Goal: Information Seeking & Learning: Check status

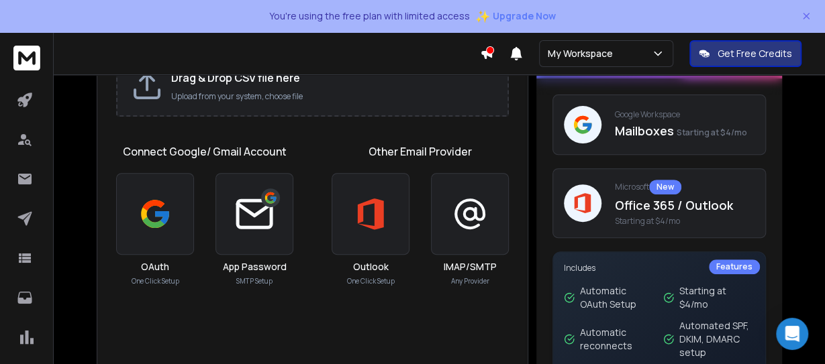
scroll to position [124, 0]
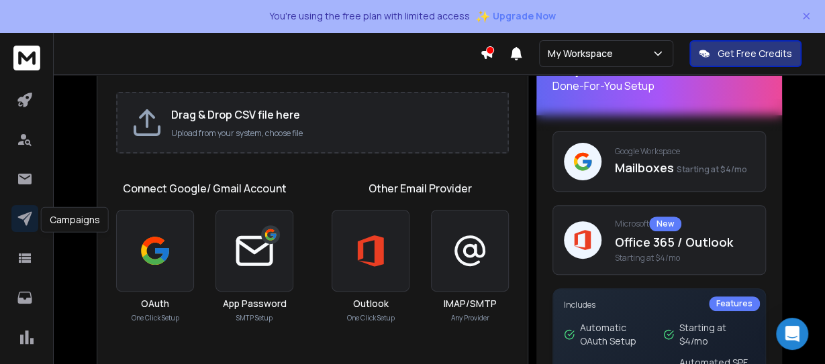
click at [27, 217] on icon at bounding box center [24, 219] width 14 height 14
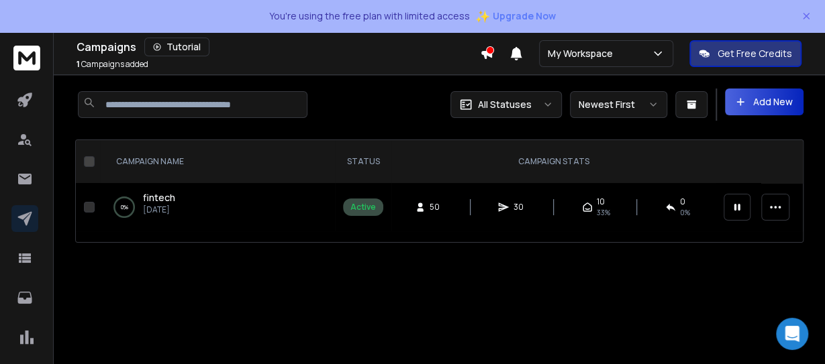
click at [156, 191] on link "fintech" at bounding box center [159, 197] width 32 height 13
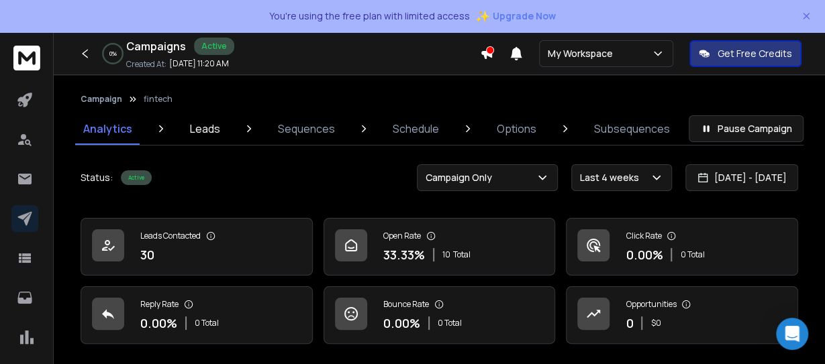
click at [215, 124] on p "Leads" at bounding box center [205, 129] width 30 height 16
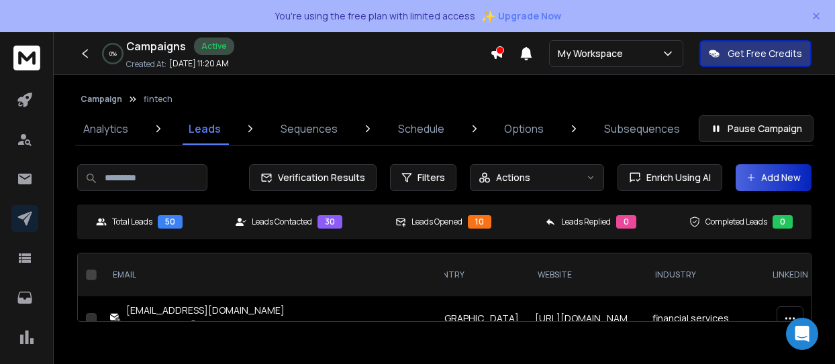
scroll to position [1578, 632]
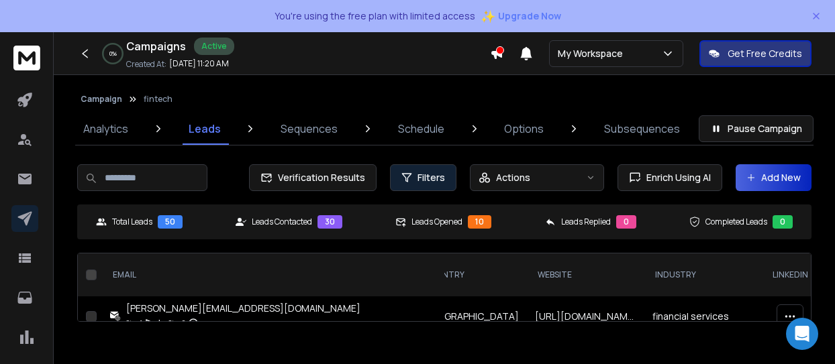
click at [422, 173] on span "Filters" at bounding box center [431, 177] width 28 height 13
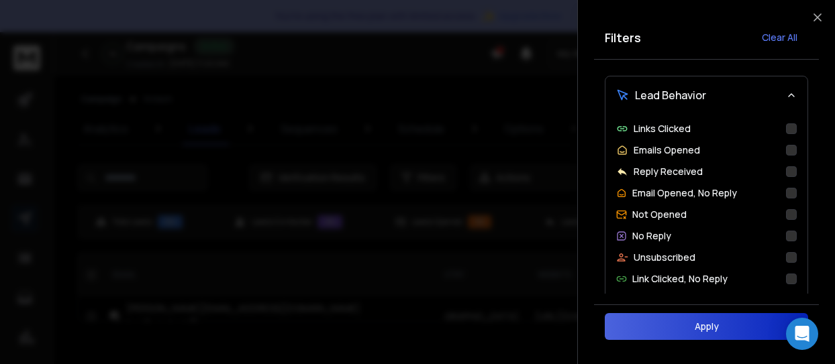
click at [640, 154] on p "Emails Opened" at bounding box center [667, 150] width 66 height 13
click at [786, 154] on button "Emails Opened" at bounding box center [791, 150] width 11 height 11
click at [710, 317] on button "Apply" at bounding box center [706, 326] width 203 height 27
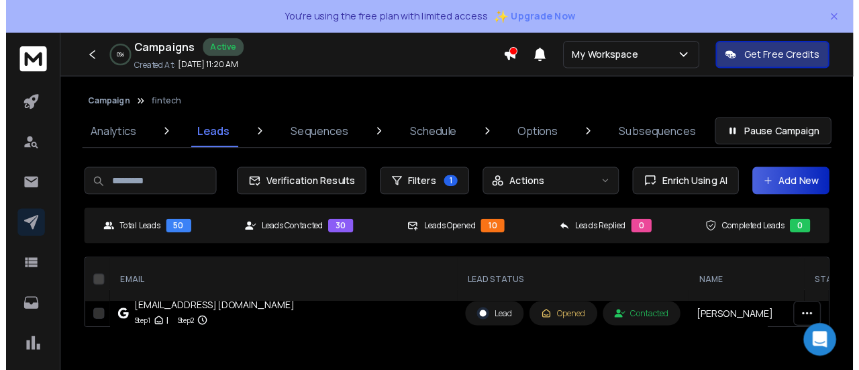
scroll to position [11, 0]
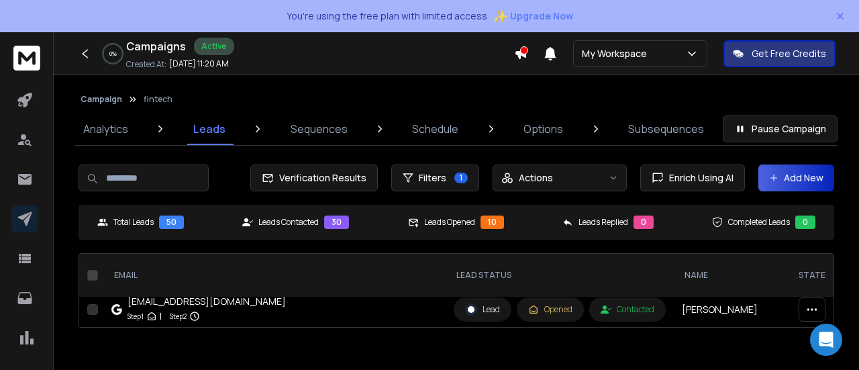
click at [674, 305] on td "[PERSON_NAME]" at bounding box center [731, 310] width 114 height 46
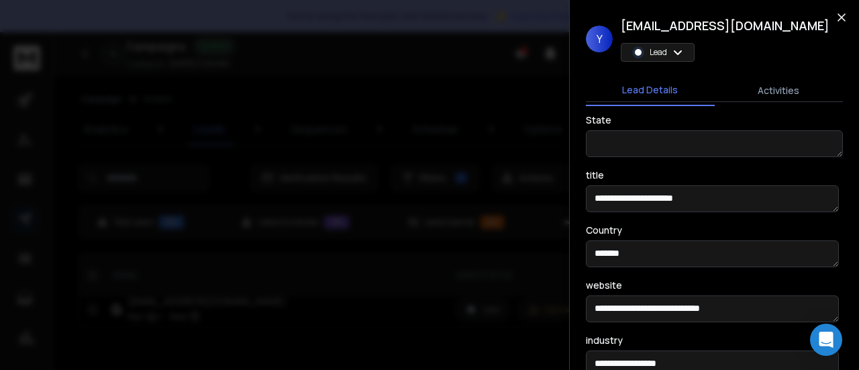
click at [824, 15] on icon "button" at bounding box center [841, 17] width 7 height 7
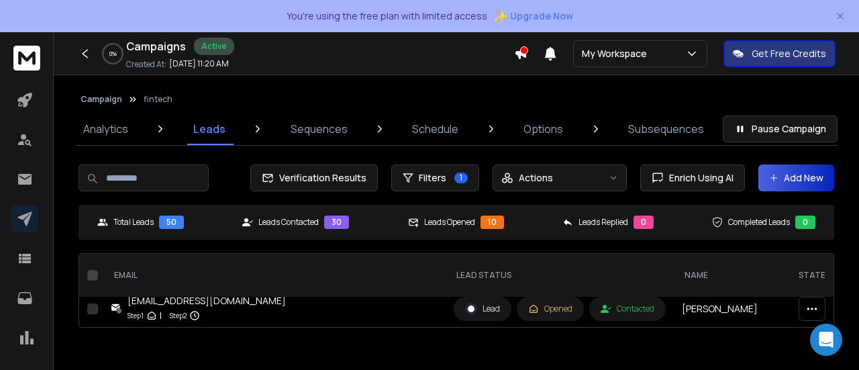
scroll to position [105, 0]
click at [454, 305] on div "Lead Opened Contacted" at bounding box center [560, 308] width 212 height 24
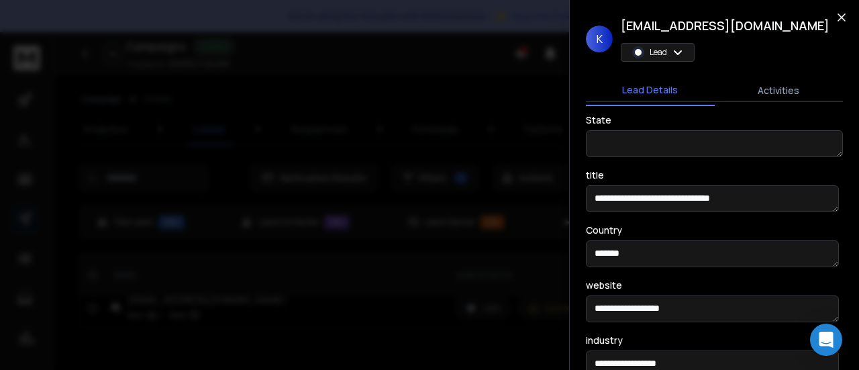
click at [824, 19] on icon "button" at bounding box center [841, 17] width 13 height 13
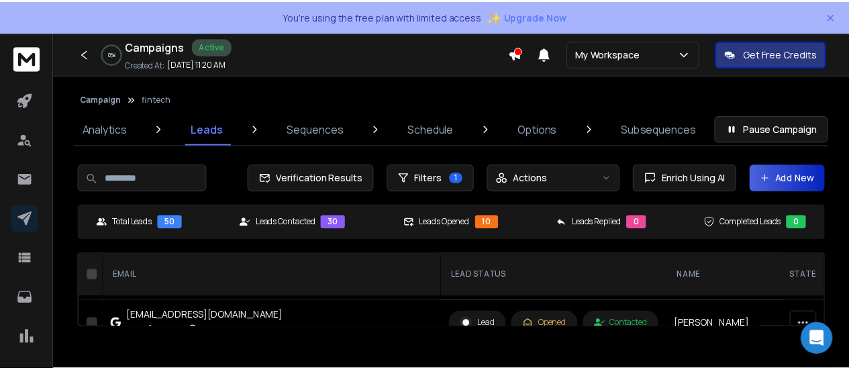
scroll to position [319, 0]
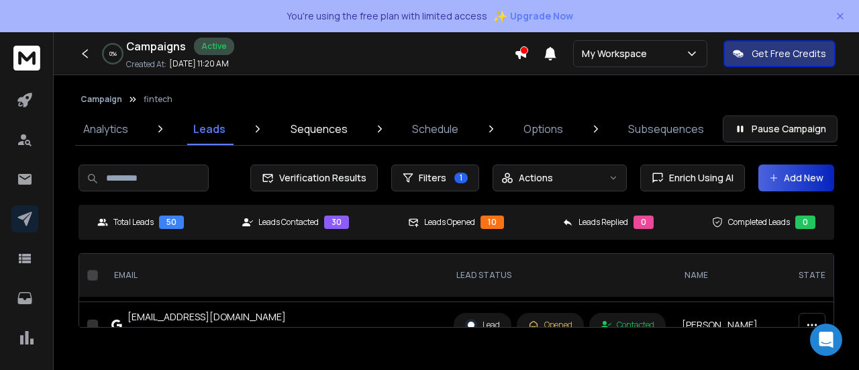
click at [319, 138] on link "Sequences" at bounding box center [319, 129] width 73 height 32
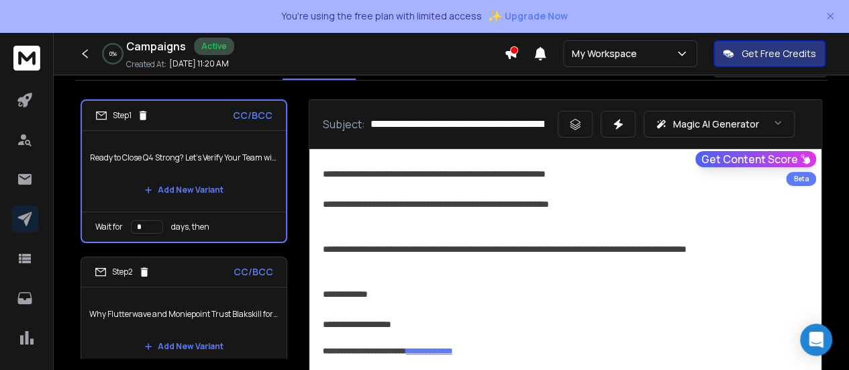
scroll to position [9, 0]
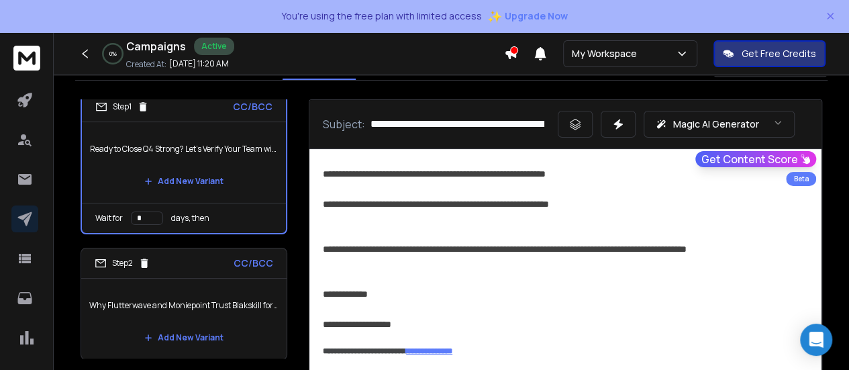
click at [211, 304] on p "Why Flutterwave and Moniepoint Trust Blakskill for Verification" at bounding box center [183, 306] width 189 height 38
type input "**********"
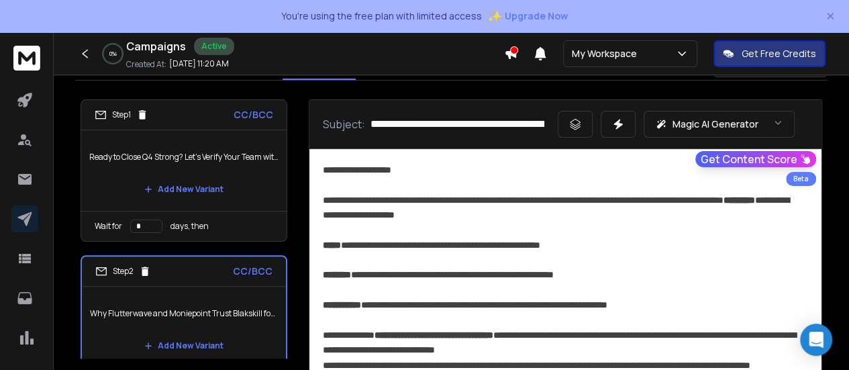
scroll to position [0, 0]
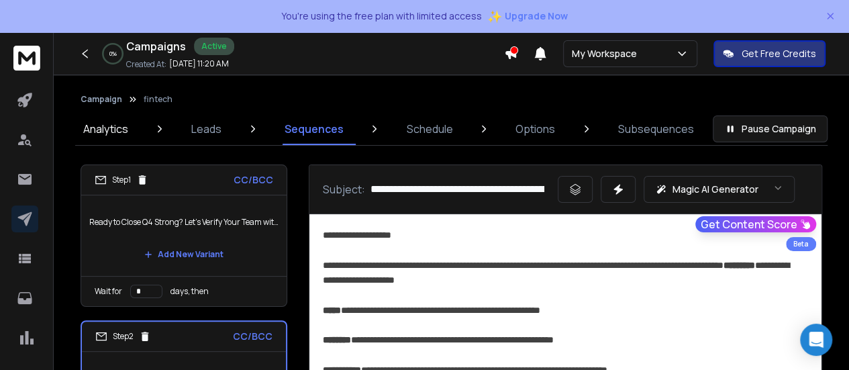
click at [97, 122] on p "Analytics" at bounding box center [105, 129] width 45 height 16
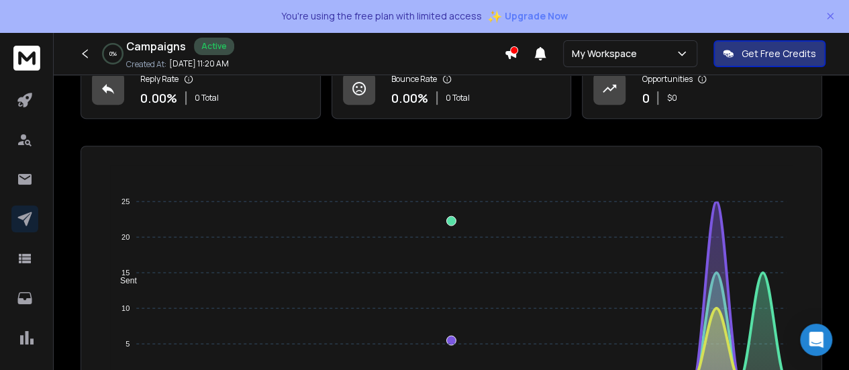
scroll to position [498, 0]
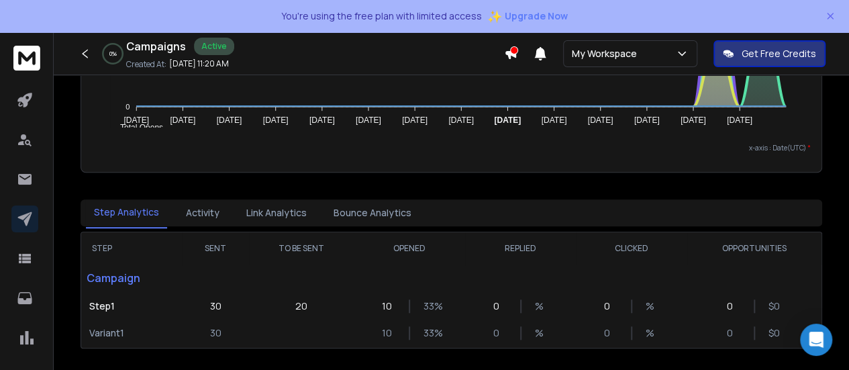
click at [268, 207] on button "Link Analytics" at bounding box center [276, 213] width 77 height 30
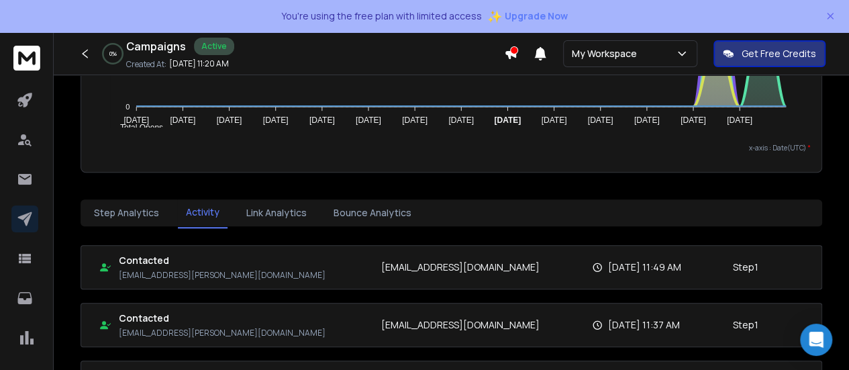
click at [196, 205] on button "Activity" at bounding box center [203, 212] width 50 height 31
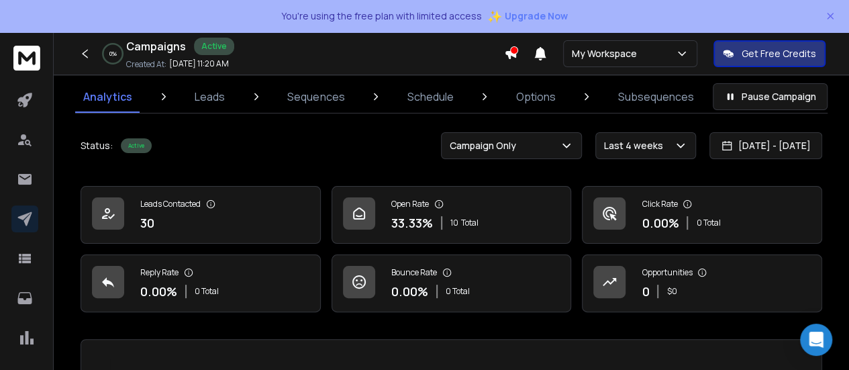
scroll to position [0, 0]
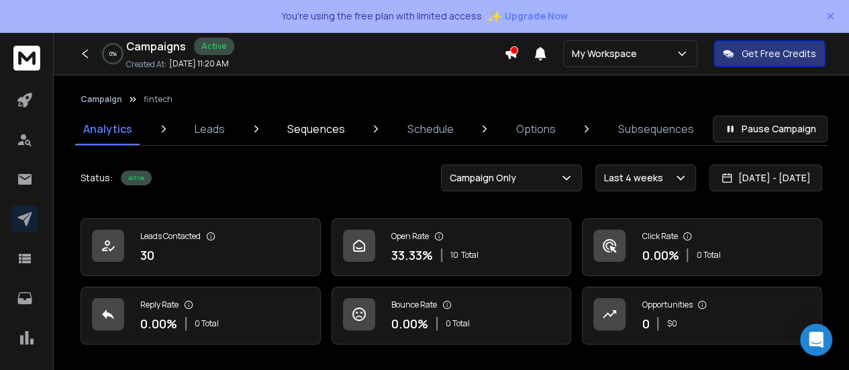
click at [310, 128] on p "Sequences" at bounding box center [315, 129] width 57 height 16
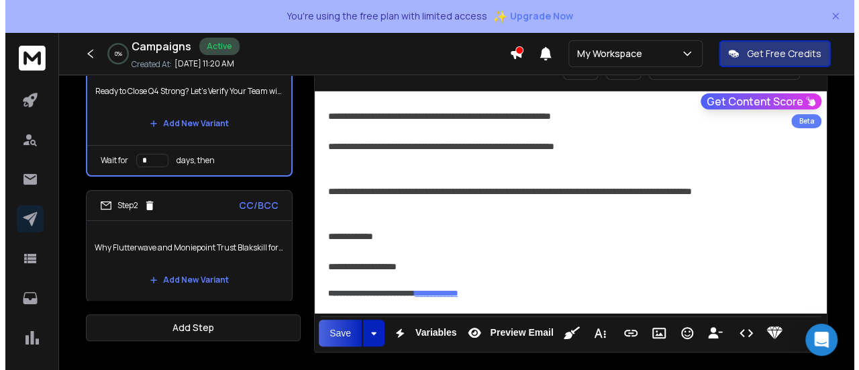
scroll to position [106, 0]
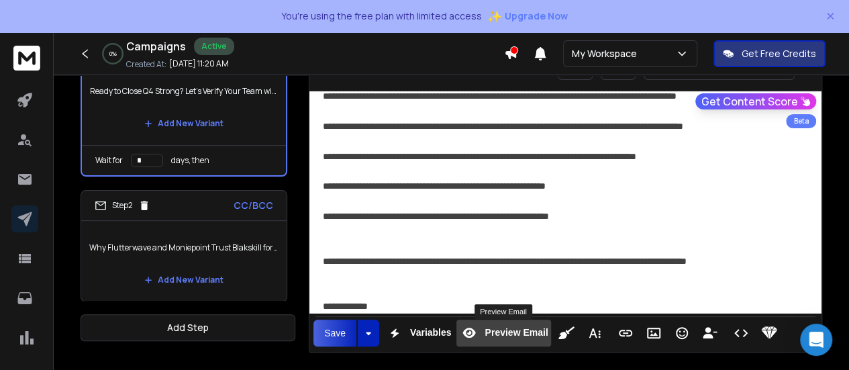
click at [509, 339] on div "Preview Email" at bounding box center [503, 333] width 94 height 22
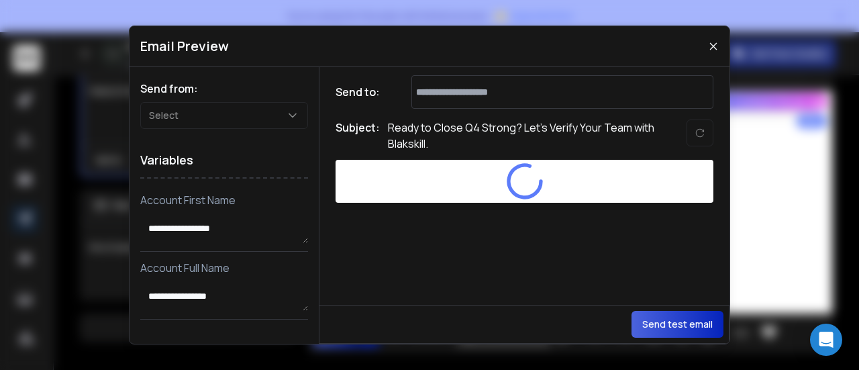
type textarea "**********"
type textarea "******"
type textarea "********"
type textarea "**********"
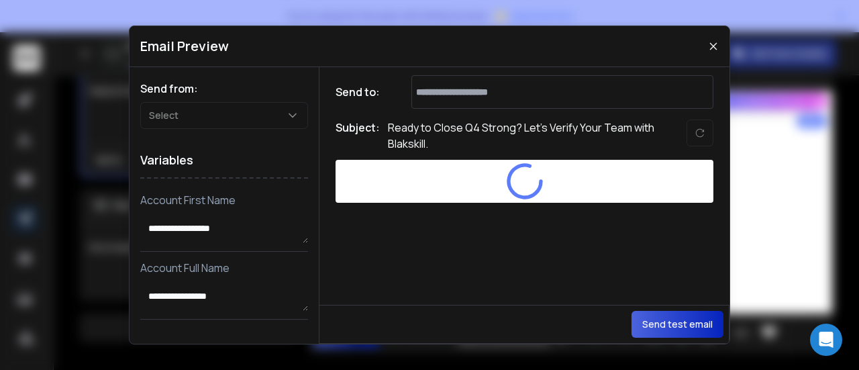
type textarea "*****"
type textarea "**********"
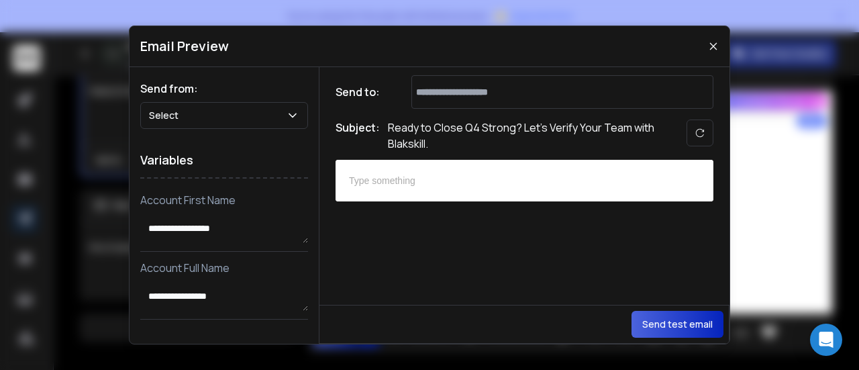
type textarea "****"
type textarea "**********"
type textarea "********"
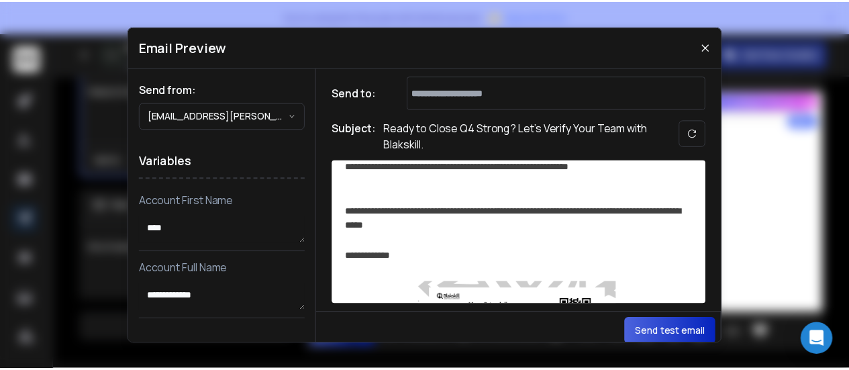
scroll to position [270, 0]
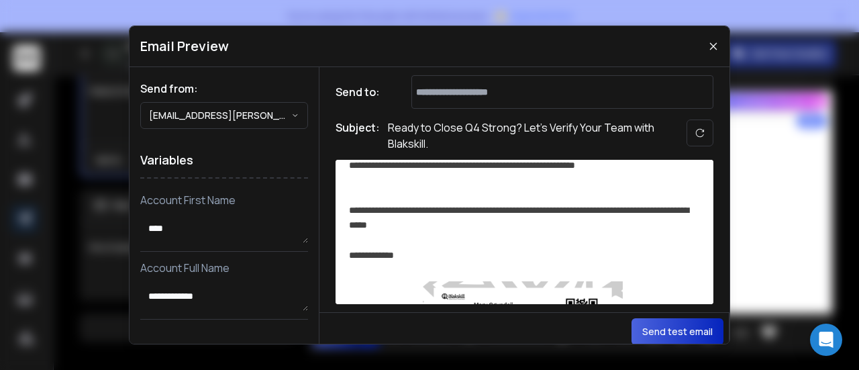
click at [710, 41] on icon at bounding box center [713, 46] width 11 height 11
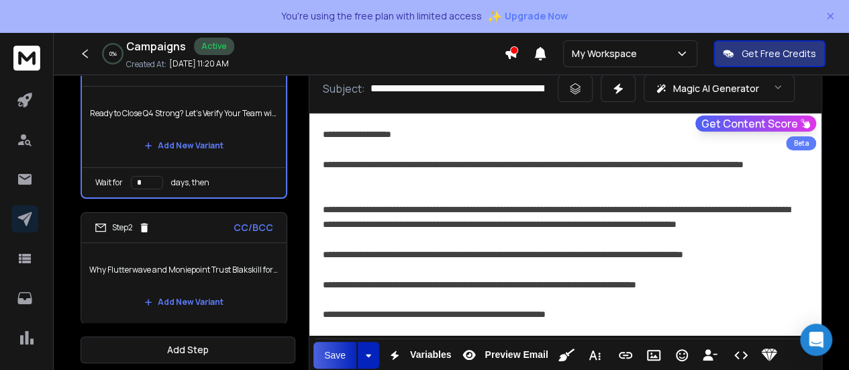
scroll to position [0, 0]
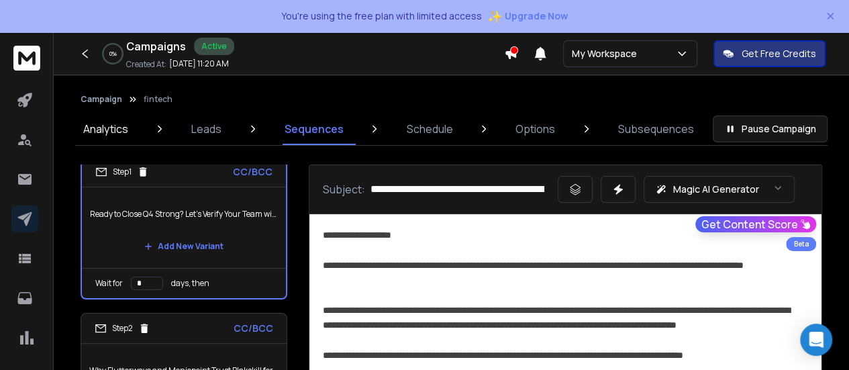
click at [101, 128] on p "Analytics" at bounding box center [105, 129] width 45 height 16
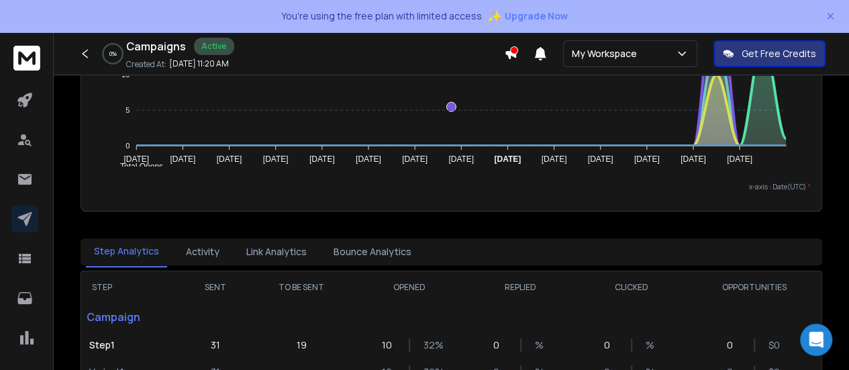
scroll to position [498, 0]
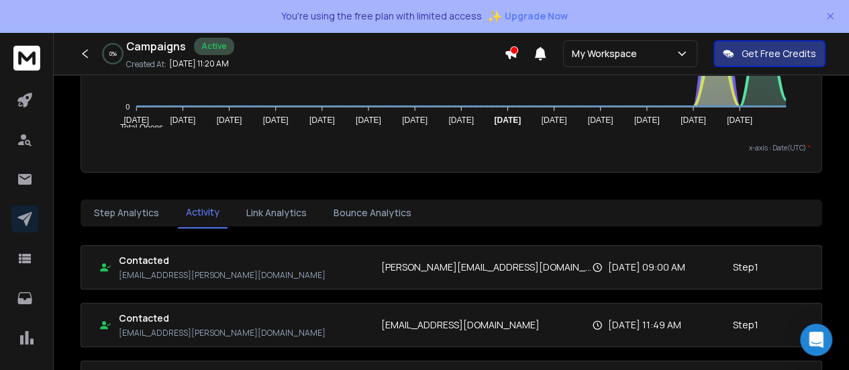
click at [203, 216] on button "Activity" at bounding box center [203, 212] width 50 height 31
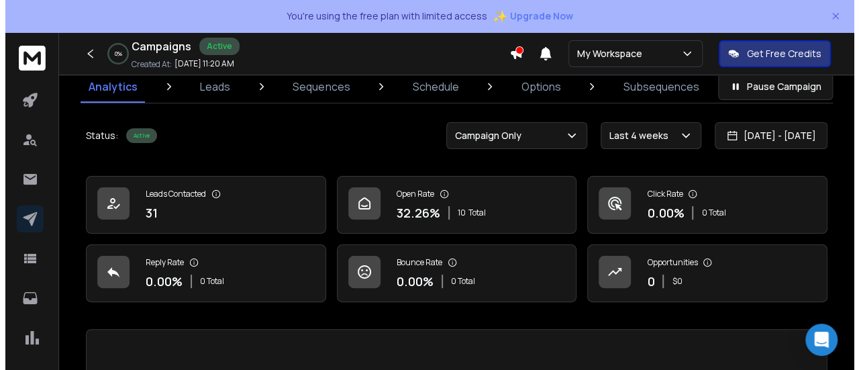
scroll to position [0, 0]
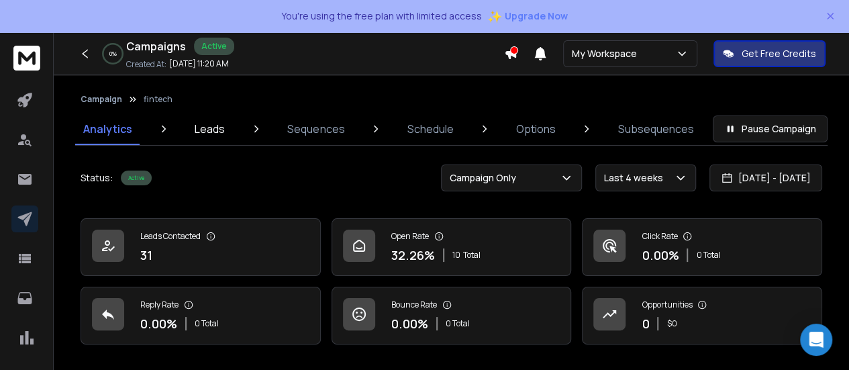
click at [201, 129] on p "Leads" at bounding box center [210, 129] width 30 height 16
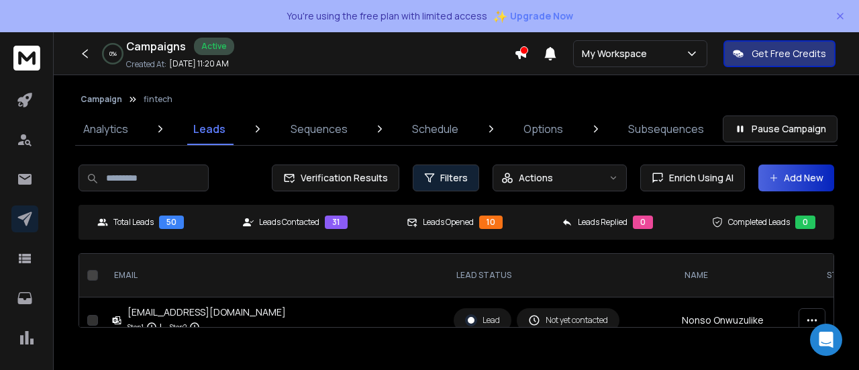
click at [446, 181] on span "Filters" at bounding box center [454, 177] width 28 height 13
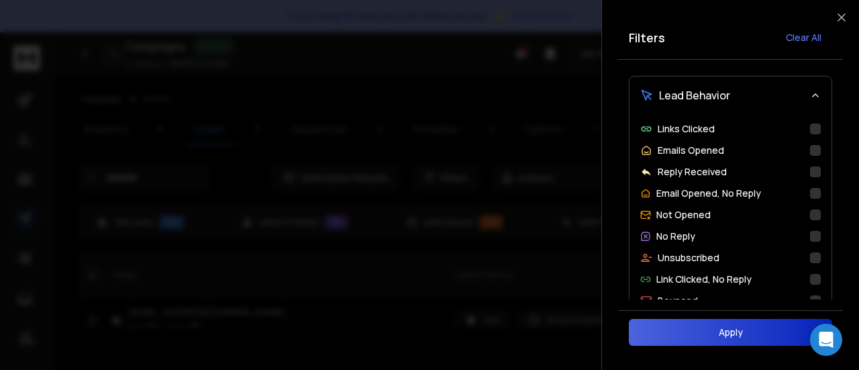
click at [679, 152] on p "Emails Opened" at bounding box center [691, 150] width 66 height 13
click at [810, 152] on button "Emails Opened" at bounding box center [815, 150] width 11 height 11
click at [824, 11] on icon "button" at bounding box center [841, 17] width 13 height 13
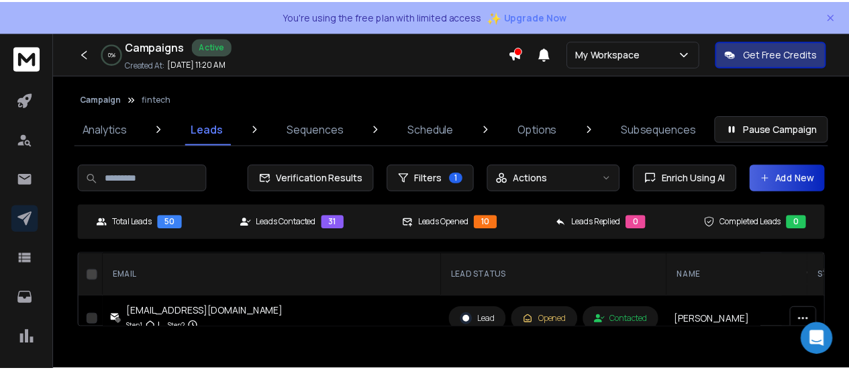
scroll to position [687, 0]
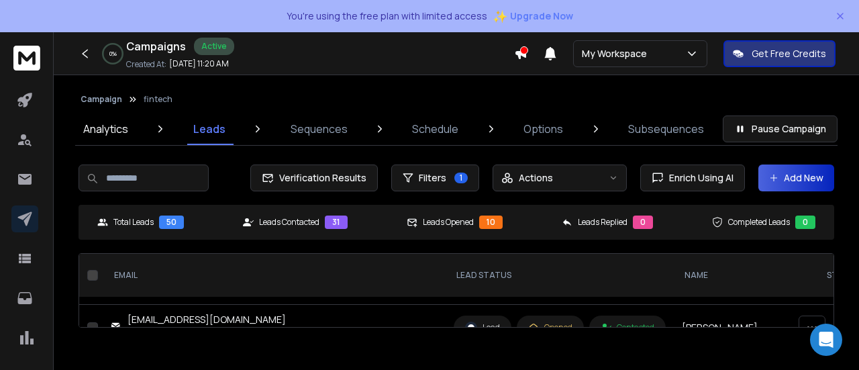
click at [107, 132] on p "Analytics" at bounding box center [105, 129] width 45 height 16
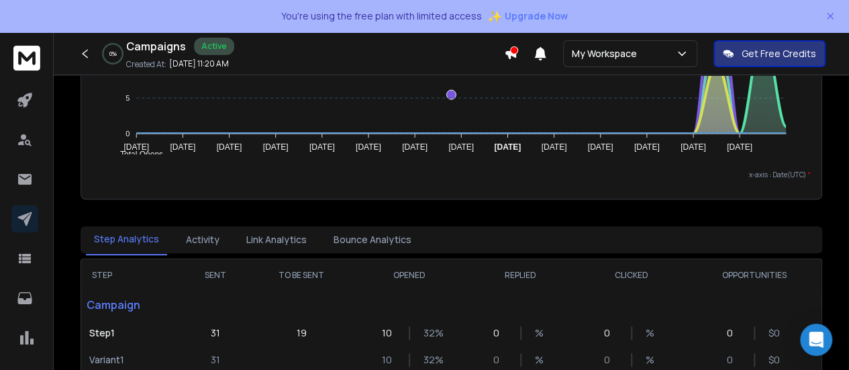
scroll to position [498, 0]
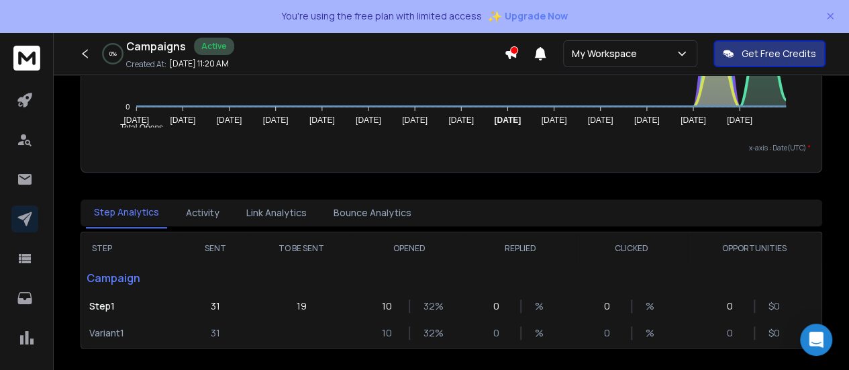
click at [207, 209] on button "Activity" at bounding box center [203, 213] width 50 height 30
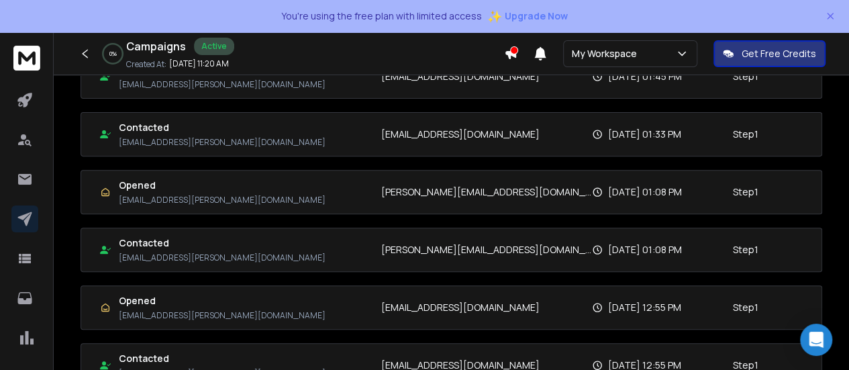
scroll to position [2744, 0]
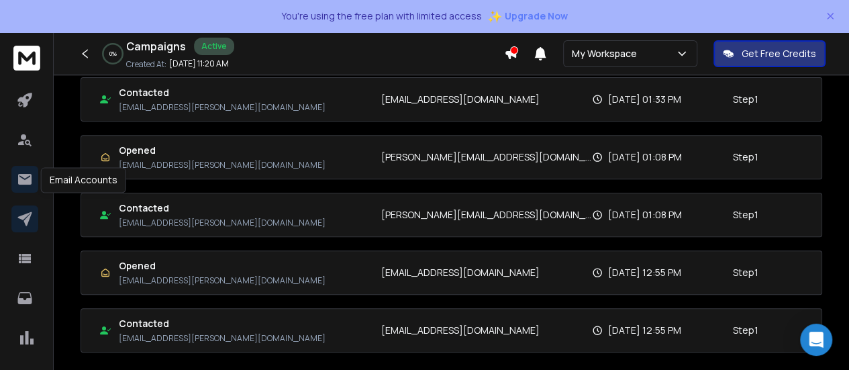
click at [28, 182] on icon at bounding box center [24, 179] width 13 height 11
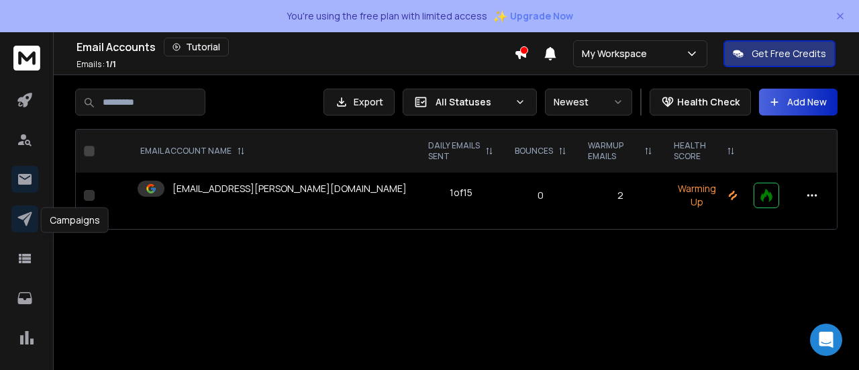
click at [28, 211] on link at bounding box center [24, 218] width 27 height 27
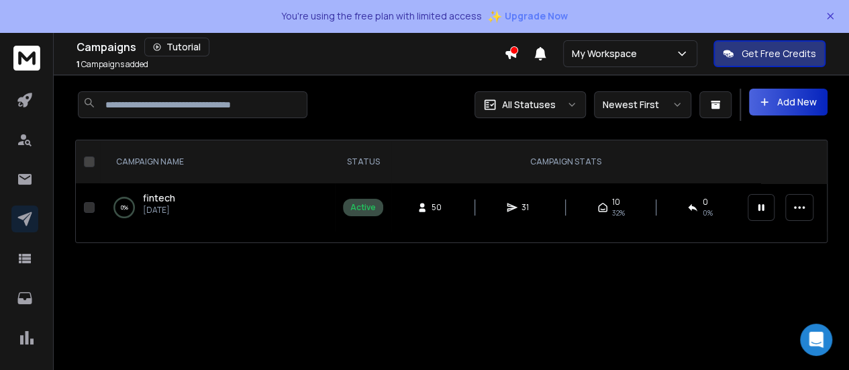
click at [824, 14] on div "You're using the free plan with limited access ✨ Upgrade Now" at bounding box center [424, 16] width 849 height 32
click at [824, 14] on icon "Close notification" at bounding box center [830, 16] width 11 height 11
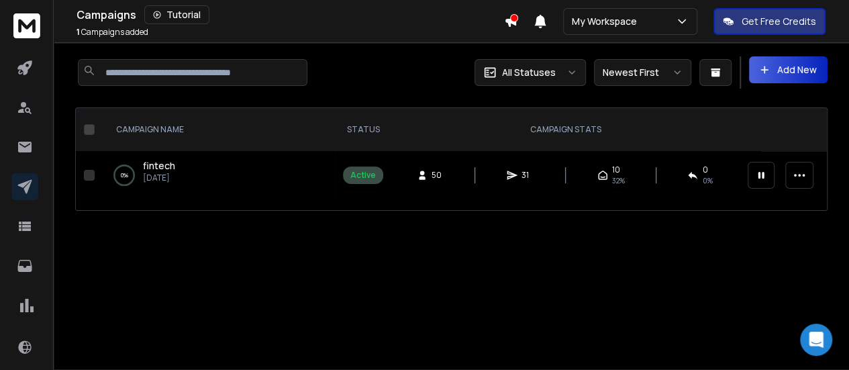
scroll to position [1, 0]
click at [585, 258] on div "Campaigns 1 Campaigns Added All Statuses Newest First Add New CAMPAIGN NAME STA…" at bounding box center [451, 241] width 752 height 370
click at [162, 162] on span "fintech" at bounding box center [159, 164] width 32 height 13
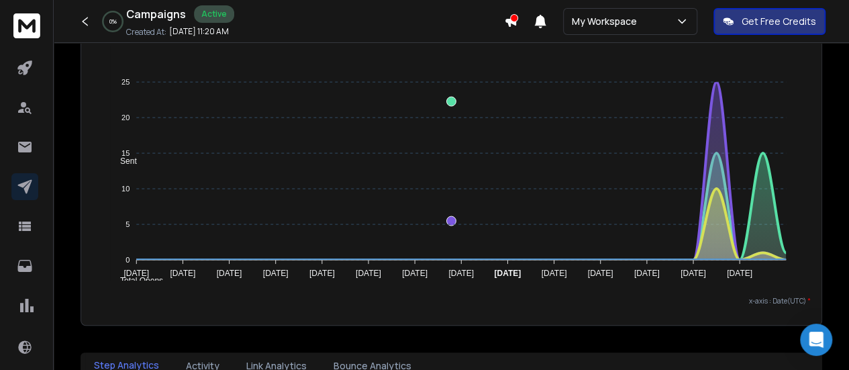
scroll to position [466, 0]
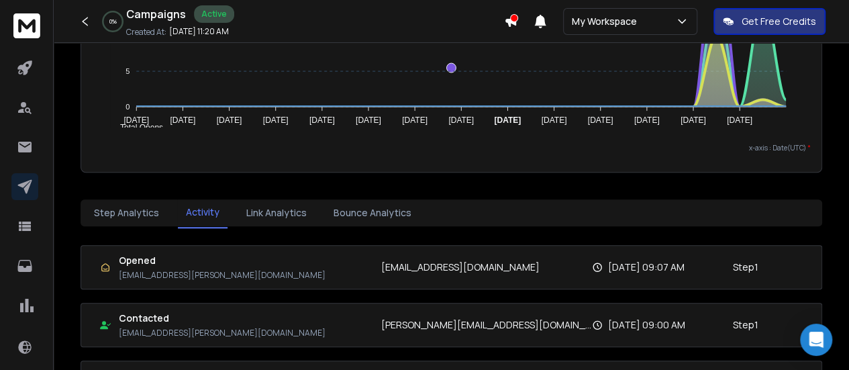
click at [202, 213] on button "Activity" at bounding box center [203, 212] width 50 height 31
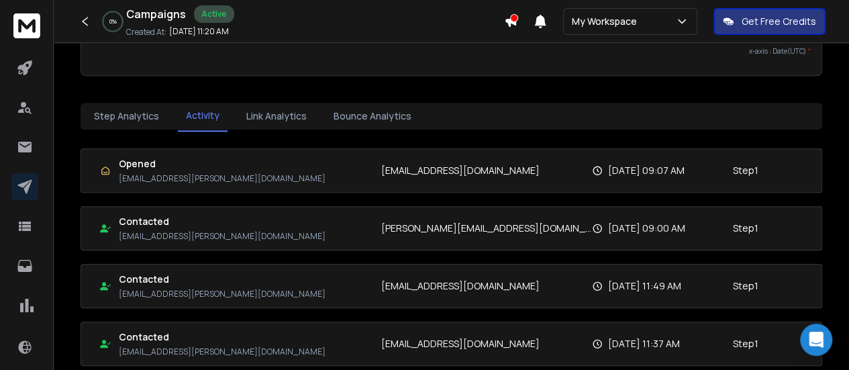
scroll to position [452, 0]
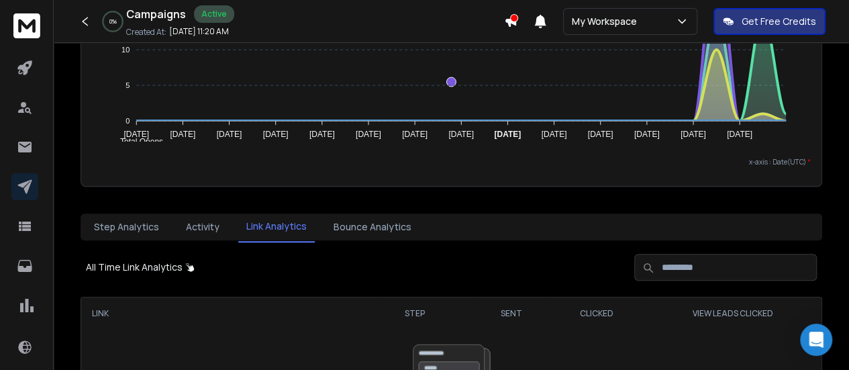
click at [273, 222] on button "Link Analytics" at bounding box center [276, 226] width 77 height 31
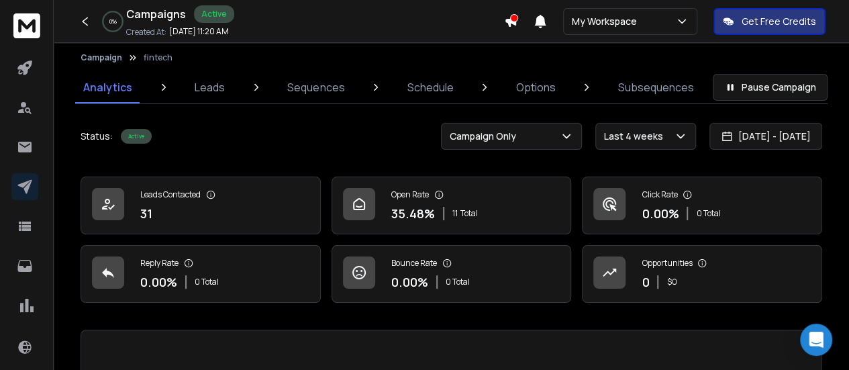
scroll to position [0, 0]
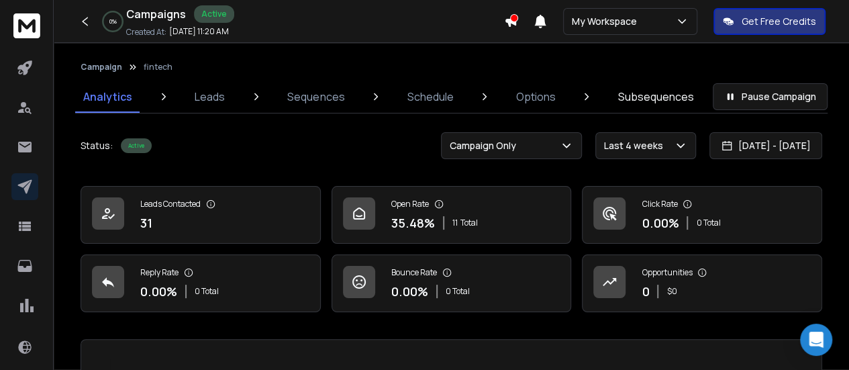
click at [643, 108] on link "Subsequences" at bounding box center [656, 97] width 92 height 32
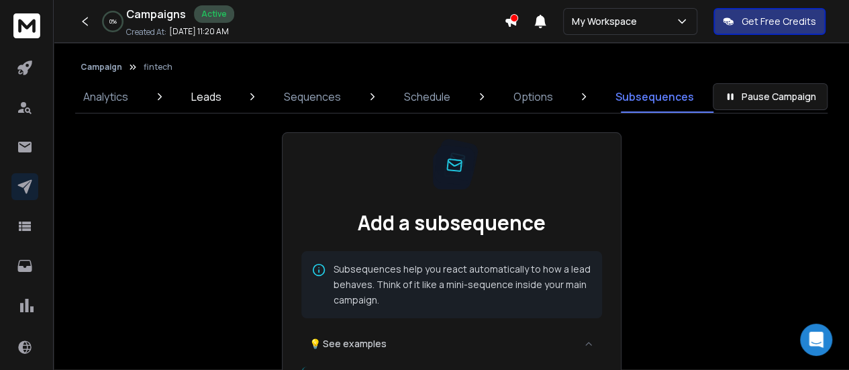
click at [208, 95] on p "Leads" at bounding box center [206, 97] width 30 height 16
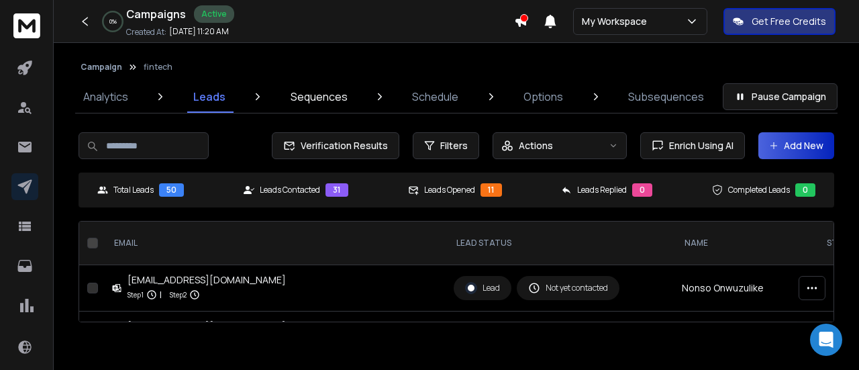
click at [317, 100] on p "Sequences" at bounding box center [319, 97] width 57 height 16
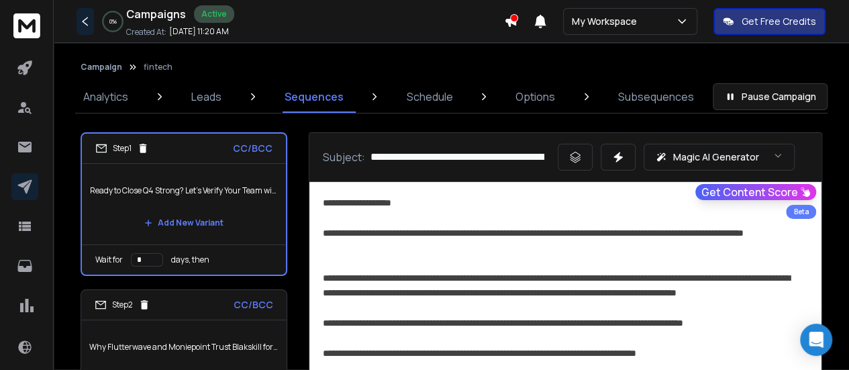
click at [82, 23] on icon at bounding box center [85, 21] width 12 height 12
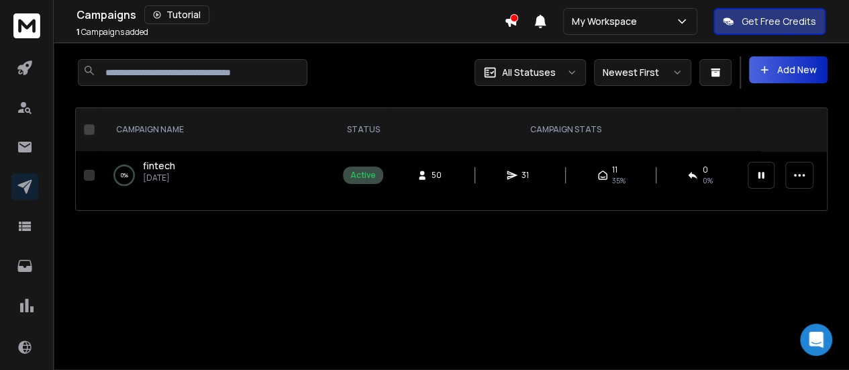
click at [154, 167] on span "fintech" at bounding box center [159, 165] width 32 height 13
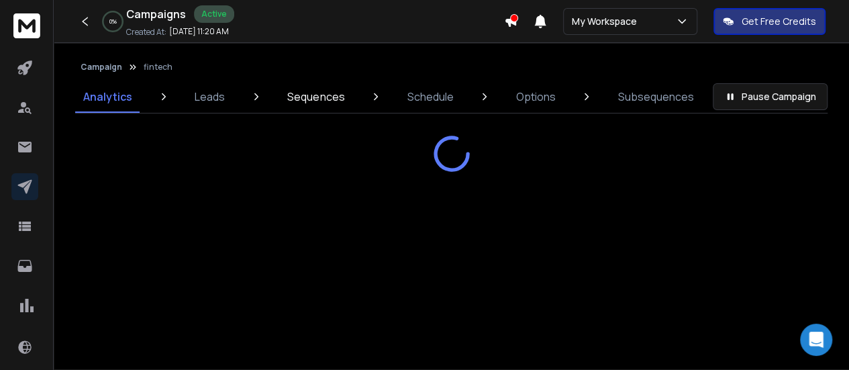
click at [317, 99] on p "Sequences" at bounding box center [315, 97] width 57 height 16
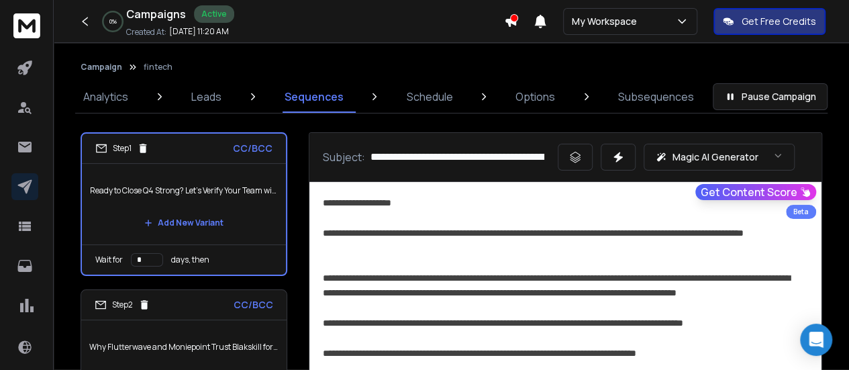
click at [446, 219] on div at bounding box center [565, 217] width 485 height 15
click at [379, 233] on div "**********" at bounding box center [560, 241] width 475 height 30
click at [328, 236] on div "**********" at bounding box center [560, 241] width 475 height 30
click at [517, 247] on div "**********" at bounding box center [560, 241] width 475 height 30
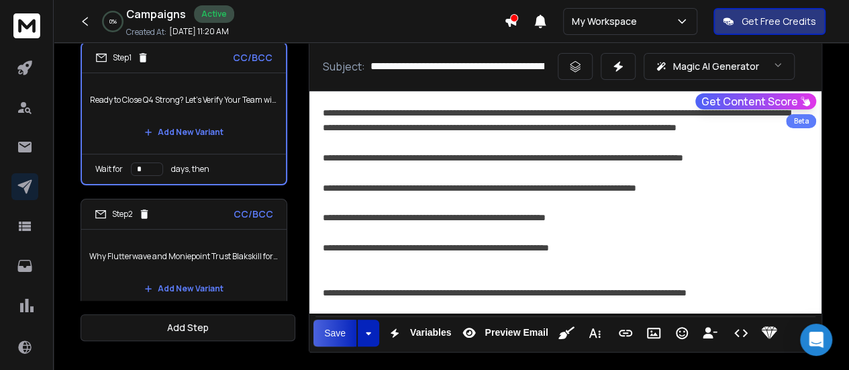
scroll to position [75, 0]
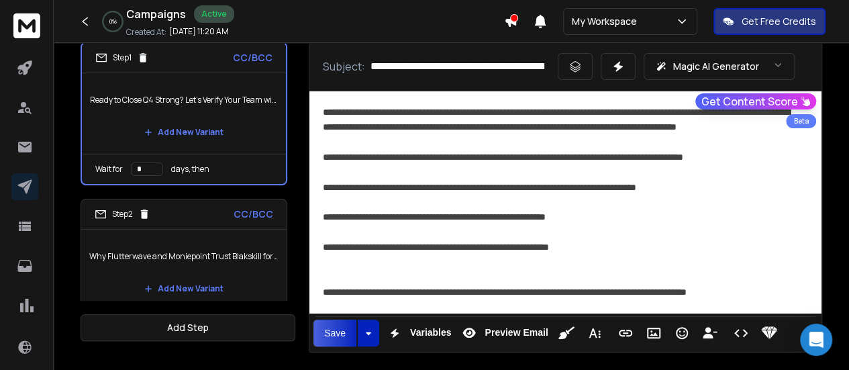
click at [633, 155] on div "**********" at bounding box center [560, 157] width 475 height 15
click at [634, 156] on div "**********" at bounding box center [560, 157] width 475 height 15
click at [585, 156] on div "**********" at bounding box center [560, 157] width 475 height 15
click at [587, 160] on div "**********" at bounding box center [560, 157] width 475 height 15
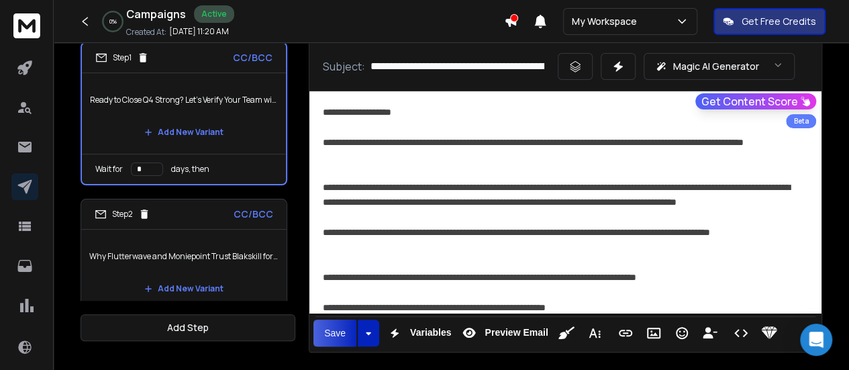
scroll to position [0, 0]
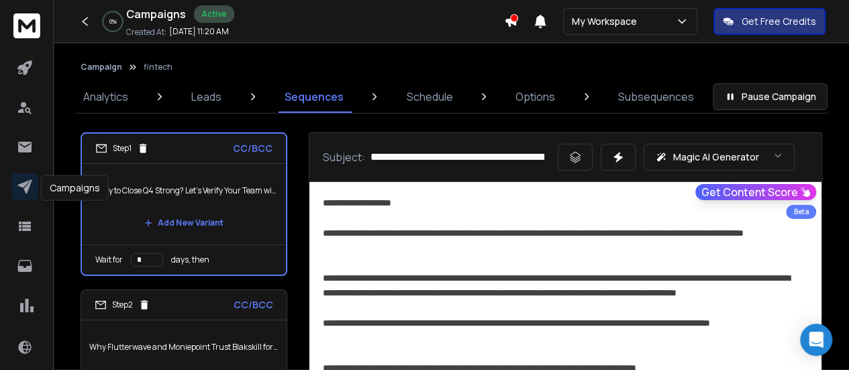
click at [26, 183] on icon at bounding box center [24, 187] width 14 height 14
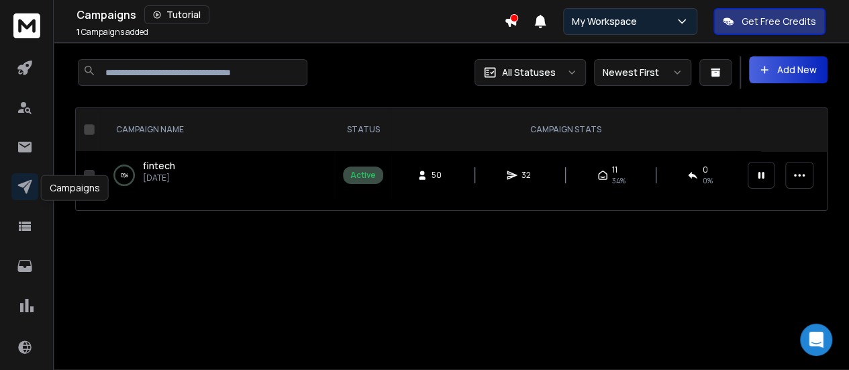
click at [684, 21] on icon "button" at bounding box center [682, 20] width 7 height 3
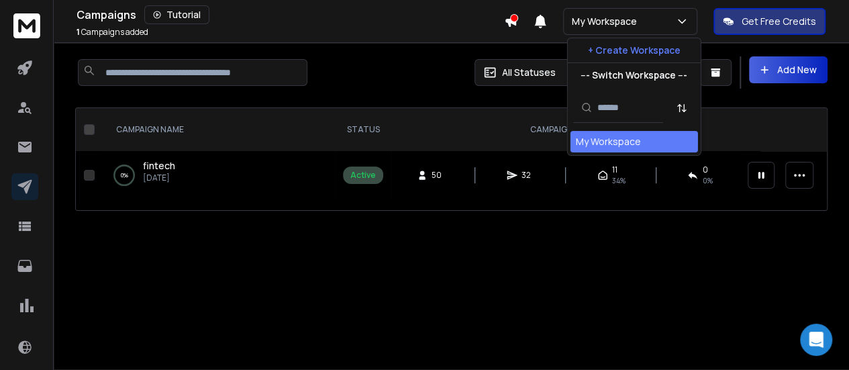
click at [399, 66] on div at bounding box center [263, 72] width 377 height 32
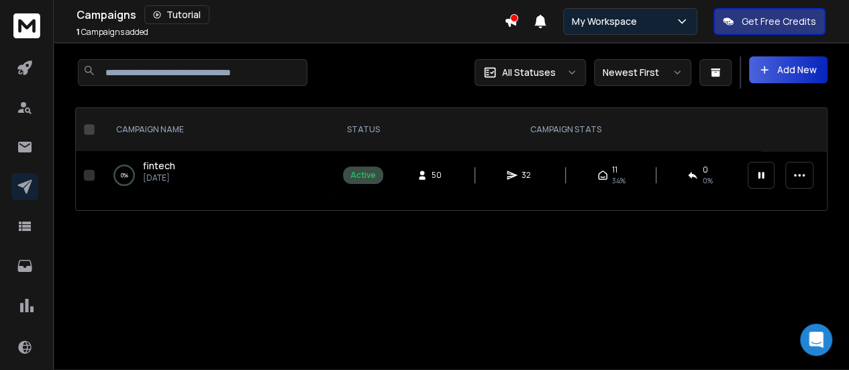
click at [636, 28] on button "My Workspace" at bounding box center [630, 21] width 134 height 27
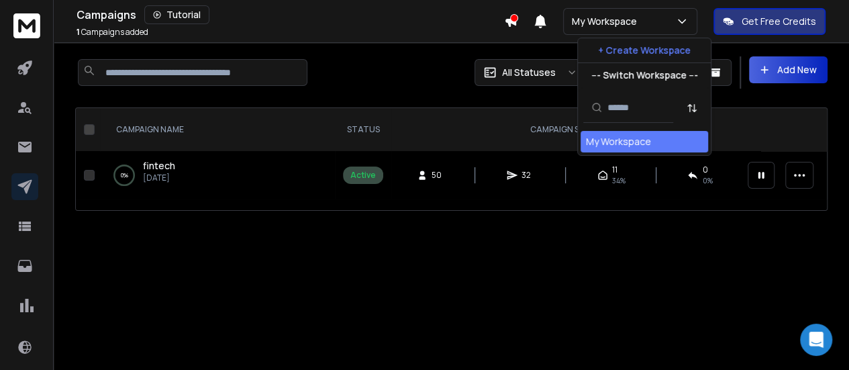
click at [401, 72] on div at bounding box center [263, 72] width 377 height 32
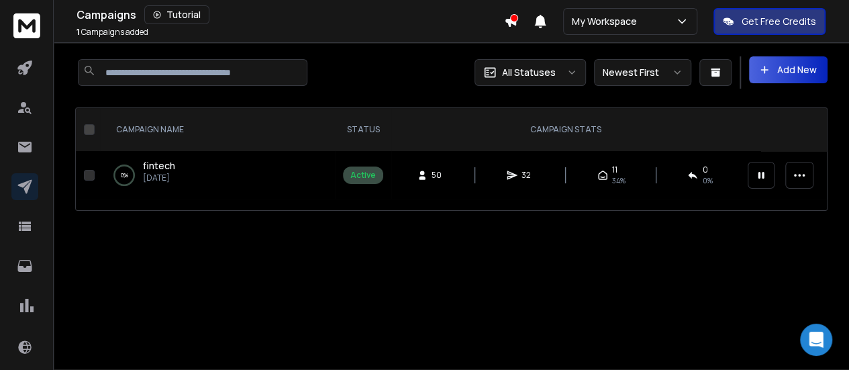
click at [143, 162] on span "fintech" at bounding box center [159, 165] width 32 height 13
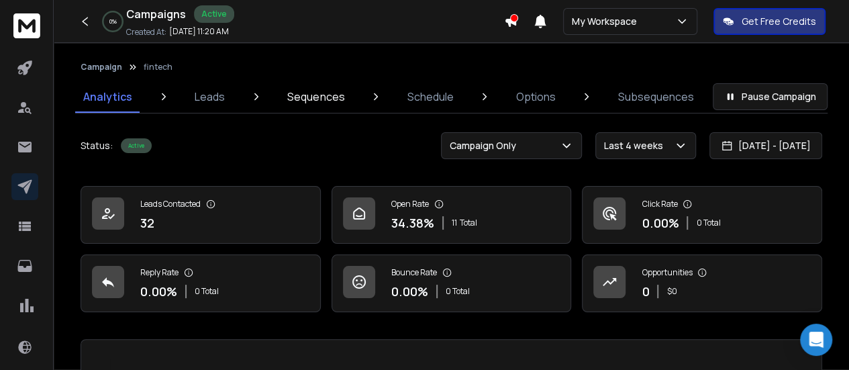
click at [302, 100] on p "Sequences" at bounding box center [315, 97] width 57 height 16
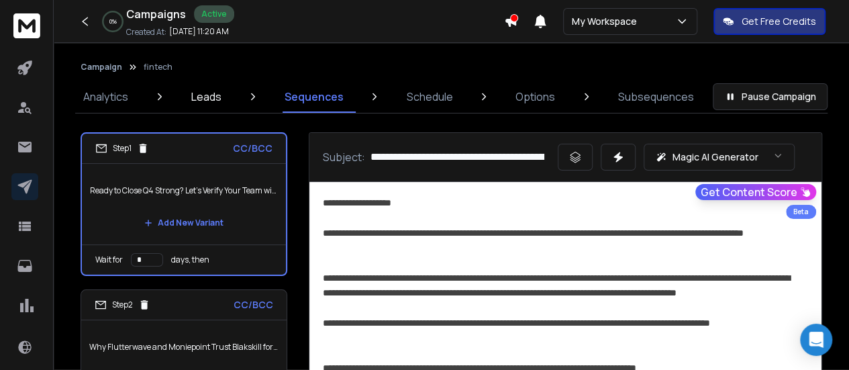
click at [207, 97] on p "Leads" at bounding box center [206, 97] width 30 height 16
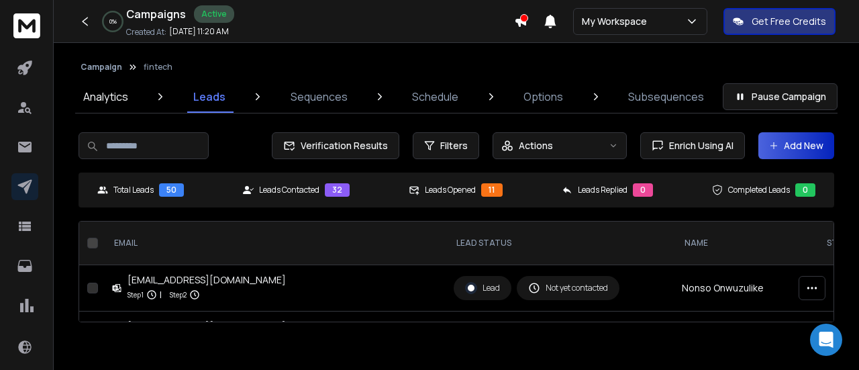
click at [105, 97] on p "Analytics" at bounding box center [105, 97] width 45 height 16
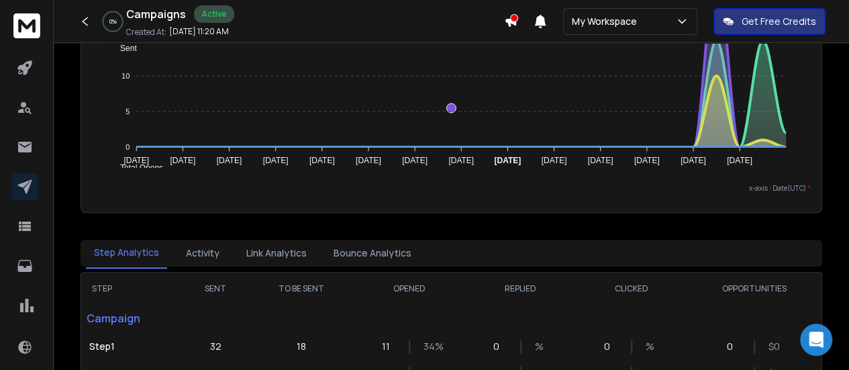
scroll to position [424, 0]
